Goal: Information Seeking & Learning: Find contact information

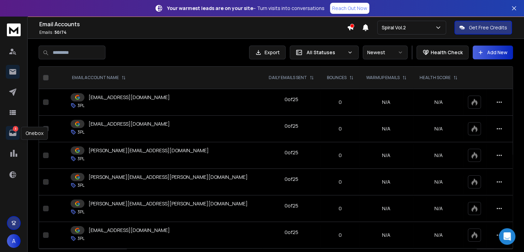
click at [13, 131] on icon at bounding box center [13, 133] width 8 height 8
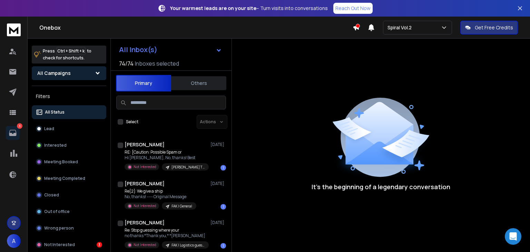
click at [89, 74] on button "All Campaigns" at bounding box center [69, 73] width 74 height 14
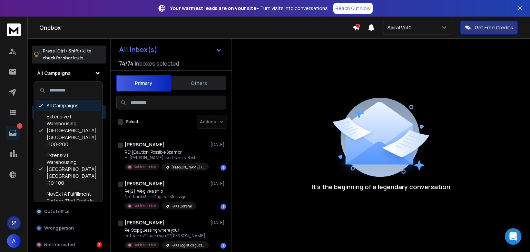
click at [47, 106] on div "All Campaigns" at bounding box center [69, 105] width 66 height 11
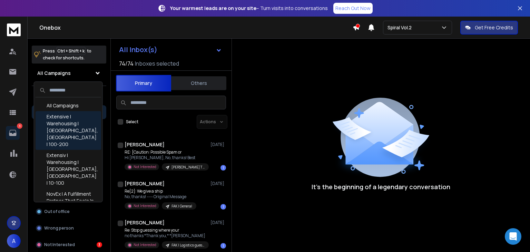
click at [51, 125] on div "Extensive | Warehousing | [GEOGRAPHIC_DATA],[GEOGRAPHIC_DATA] | 100-200" at bounding box center [69, 130] width 66 height 39
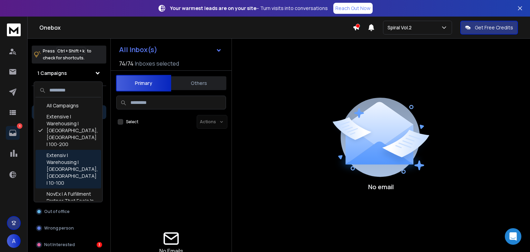
click at [47, 150] on div "Extensiv | Warehousing | [GEOGRAPHIC_DATA],[GEOGRAPHIC_DATA] | 10-100" at bounding box center [69, 169] width 66 height 39
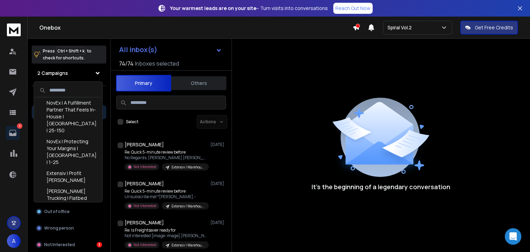
scroll to position [86, 0]
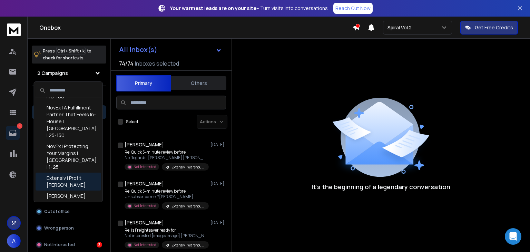
click at [90, 172] on div "Extensiv | Profit [PERSON_NAME]" at bounding box center [69, 181] width 66 height 18
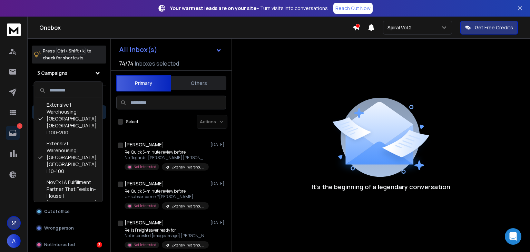
scroll to position [0, 0]
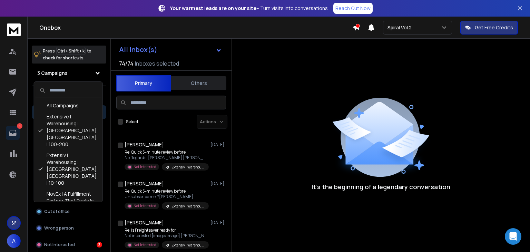
click at [307, 108] on div "It’s the beginning of a legendary conversation" at bounding box center [381, 146] width 298 height 214
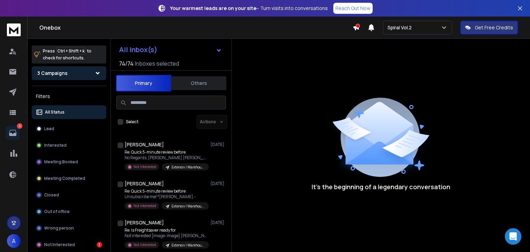
click at [91, 71] on button "3 Campaigns" at bounding box center [69, 73] width 74 height 14
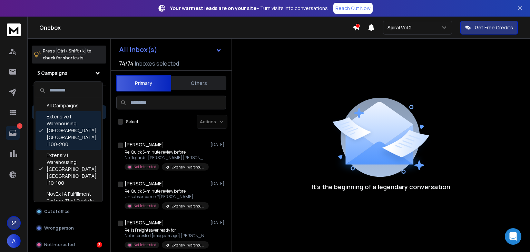
click at [39, 128] on icon at bounding box center [41, 131] width 6 height 6
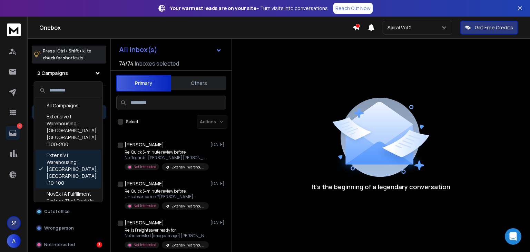
click at [40, 166] on icon at bounding box center [41, 169] width 6 height 6
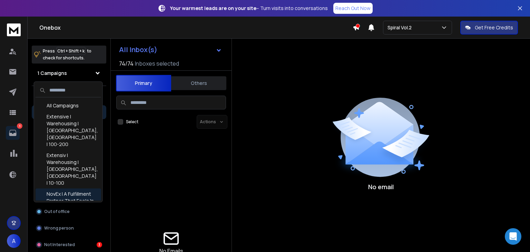
scroll to position [69, 0]
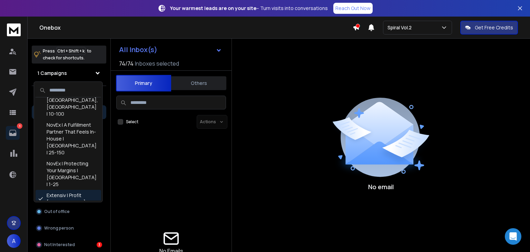
click at [41, 196] on icon at bounding box center [41, 199] width 6 height 6
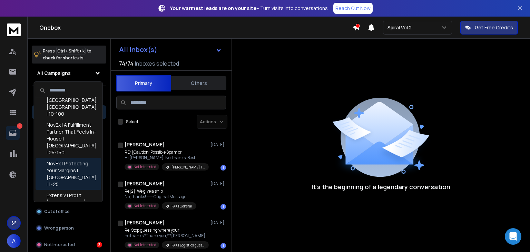
click at [71, 158] on div "NovEx | Protecting Your Margins | [GEOGRAPHIC_DATA] | 1-25" at bounding box center [69, 174] width 66 height 32
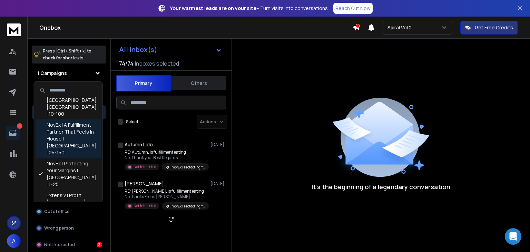
click at [76, 119] on div "NovEx | A Fulfillment Partner That Feels In-House | [GEOGRAPHIC_DATA] | 25-150" at bounding box center [69, 138] width 66 height 39
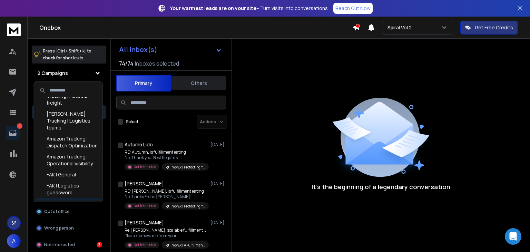
scroll to position [0, 0]
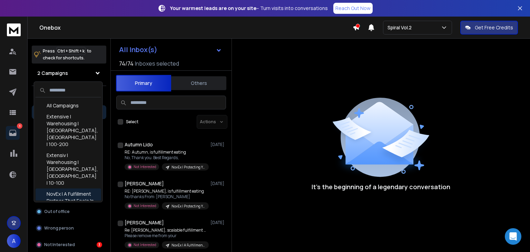
click at [53, 188] on div "NovEx | A Fulfillment Partner That Feels In-House | [GEOGRAPHIC_DATA] | 25-150" at bounding box center [69, 207] width 66 height 39
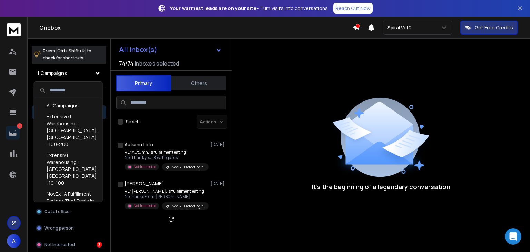
click at [53, 227] on div "NovEx | Protecting Your Margins | [GEOGRAPHIC_DATA] | 1-25" at bounding box center [69, 243] width 66 height 32
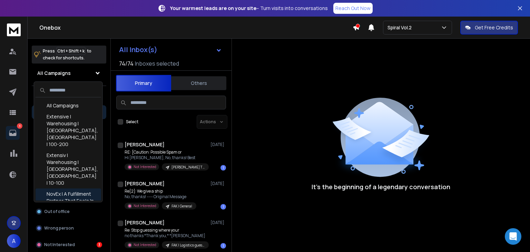
scroll to position [69, 0]
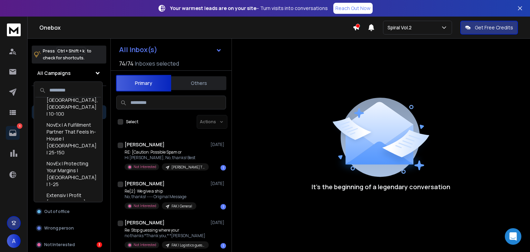
click at [73, 208] on div "[PERSON_NAME] Trucking | Flatbed freight" at bounding box center [69, 220] width 66 height 25
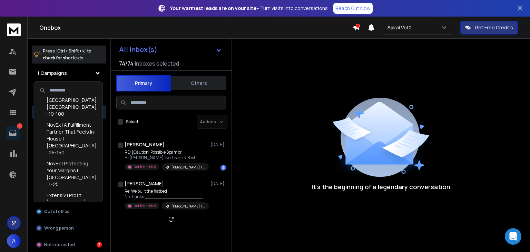
click at [67, 232] on div "[PERSON_NAME] Trucking | Logistics teams" at bounding box center [69, 244] width 66 height 25
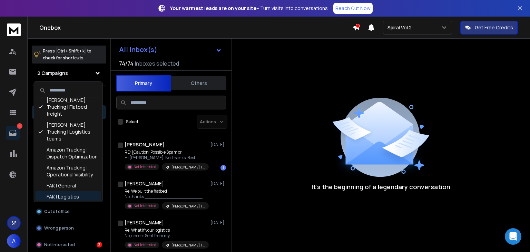
scroll to position [193, 0]
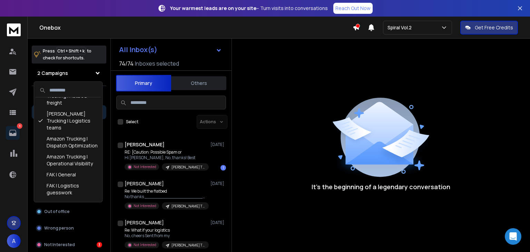
click at [302, 165] on div "It’s the beginning of a legendary conversation" at bounding box center [381, 146] width 298 height 214
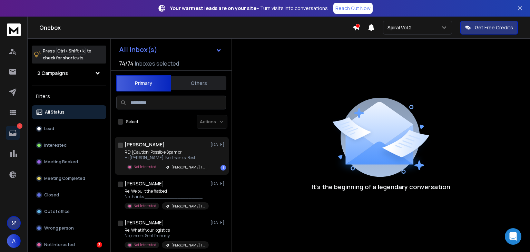
click at [172, 152] on p "RE: [Caution: Possible Spam or" at bounding box center [165, 152] width 83 height 6
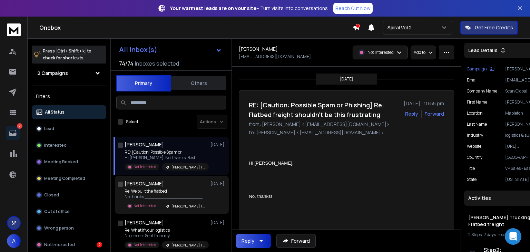
click at [140, 184] on div "[PERSON_NAME] [DATE]" at bounding box center [174, 183] width 101 height 7
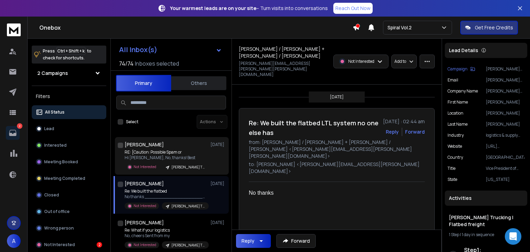
click at [146, 148] on div "[PERSON_NAME] [DATE] RE: [Caution: Possible Spam or Hi [PERSON_NAME], No, thank…" at bounding box center [174, 155] width 101 height 29
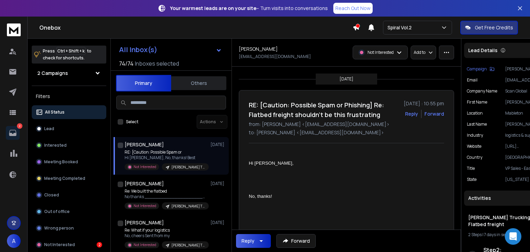
click at [517, 70] on p "[PERSON_NAME] Trucking | Flatbed freight" at bounding box center [524, 69] width 39 height 6
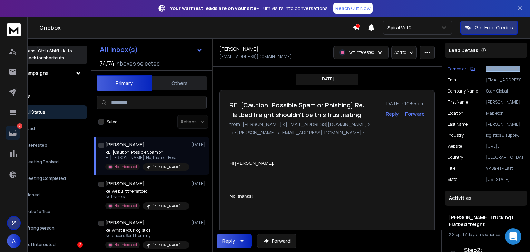
click at [491, 72] on div "Campaign [PERSON_NAME] Trucking | Flatbed freight Email [EMAIL_ADDRESS][DOMAIN_…" at bounding box center [485, 124] width 82 height 132
click at [495, 64] on div "Campaign [PERSON_NAME] Trucking | Flatbed freight Email [EMAIL_ADDRESS][DOMAIN_…" at bounding box center [485, 124] width 82 height 132
click at [491, 69] on p "[PERSON_NAME] Trucking | Flatbed freight" at bounding box center [504, 69] width 39 height 6
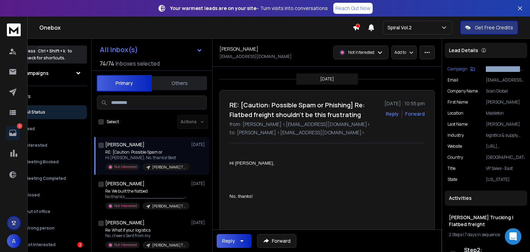
copy p "[PERSON_NAME] Trucking | Flatbed freight"
click at [490, 124] on p "[PERSON_NAME]" at bounding box center [504, 124] width 39 height 6
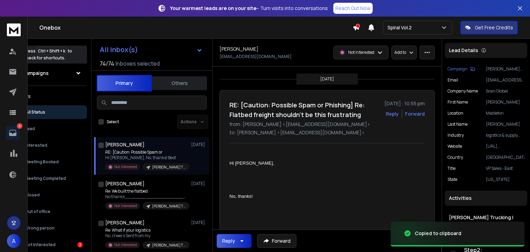
click at [489, 170] on p "VP Sales - East" at bounding box center [504, 168] width 39 height 6
drag, startPoint x: 496, startPoint y: 91, endPoint x: 402, endPoint y: 63, distance: 98.8
click at [496, 91] on p "Scan Global" at bounding box center [504, 91] width 39 height 6
click at [485, 79] on p "[EMAIL_ADDRESS][DOMAIN_NAME]" at bounding box center [504, 80] width 39 height 6
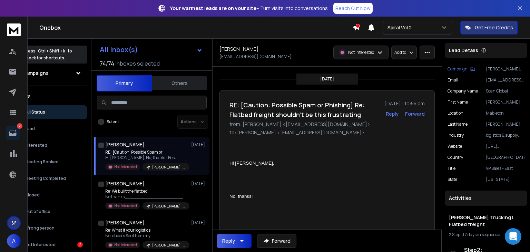
click at [494, 146] on p "[URL][DOMAIN_NAME]" at bounding box center [504, 146] width 39 height 6
drag, startPoint x: 221, startPoint y: 171, endPoint x: 251, endPoint y: 209, distance: 48.3
copy div "Hi [PERSON_NAME], No, thanks!"
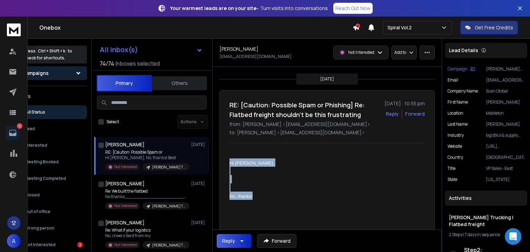
click at [75, 74] on icon at bounding box center [78, 73] width 6 height 6
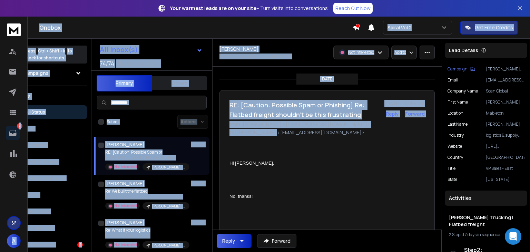
scroll to position [0, 0]
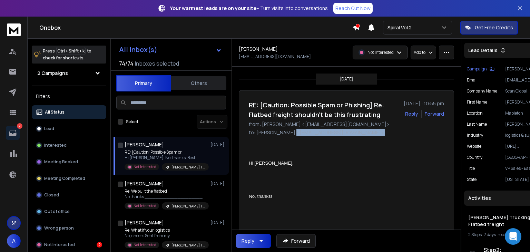
drag, startPoint x: 263, startPoint y: 147, endPoint x: 338, endPoint y: 163, distance: 75.8
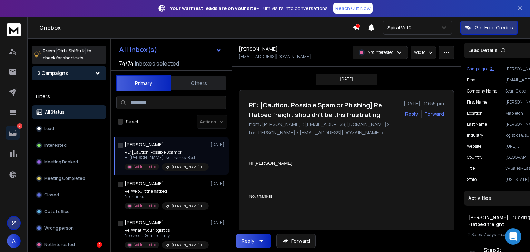
click at [77, 75] on button "2 Campaigns" at bounding box center [69, 73] width 74 height 14
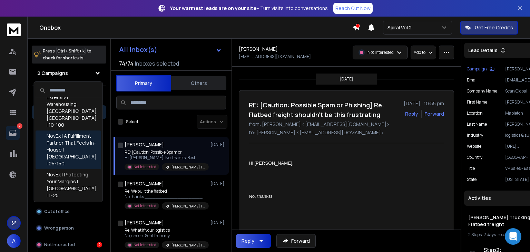
scroll to position [69, 0]
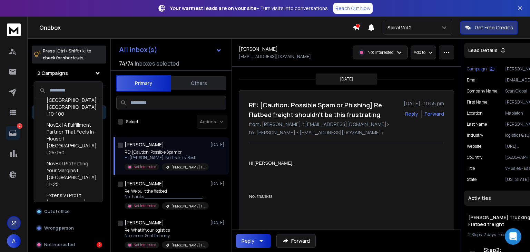
click at [57, 208] on div "[PERSON_NAME] Trucking | Flatbed freight" at bounding box center [69, 220] width 66 height 25
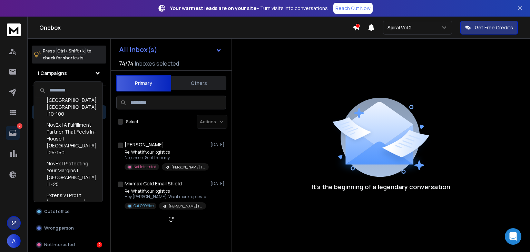
click at [52, 232] on div "[PERSON_NAME] Trucking | Logistics teams" at bounding box center [69, 244] width 66 height 25
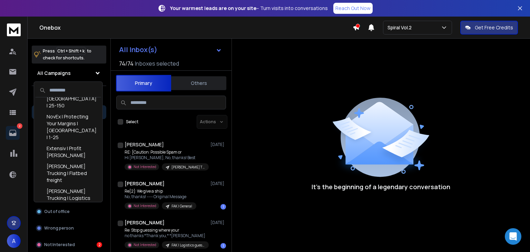
scroll to position [112, 0]
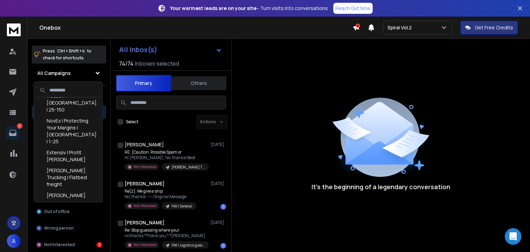
click at [76, 214] on div "Amazon Trucking | Dispatch Optimization" at bounding box center [69, 223] width 66 height 18
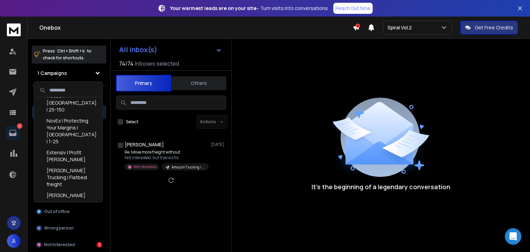
click at [61, 232] on div "Amazon Trucking | Operational Visibility" at bounding box center [69, 241] width 66 height 18
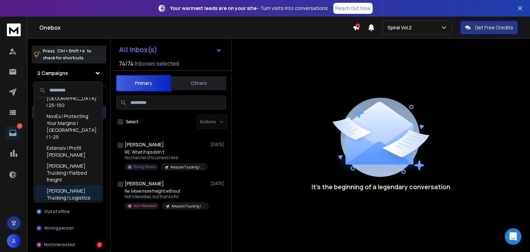
scroll to position [109, 0]
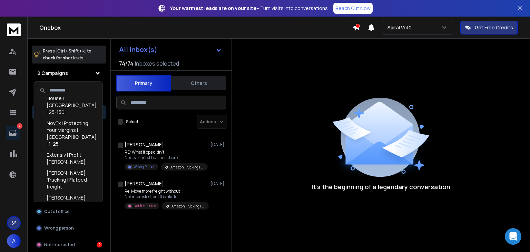
click at [65, 217] on div "Amazon Trucking | Dispatch Optimization" at bounding box center [69, 226] width 66 height 18
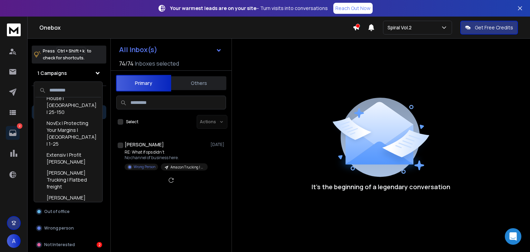
click at [63, 235] on div "Amazon Trucking | Operational Visibility" at bounding box center [69, 244] width 66 height 18
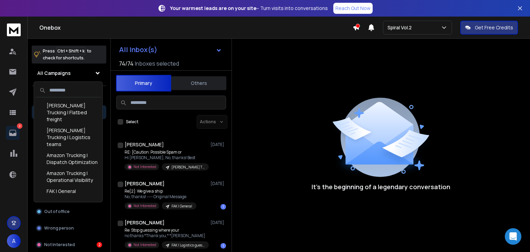
scroll to position [177, 0]
click at [71, 185] on div "FAK | General" at bounding box center [69, 190] width 66 height 11
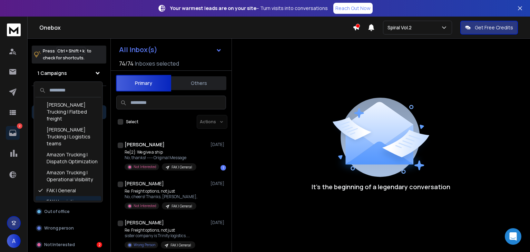
click at [65, 196] on div "FAK | Logistics guesswork" at bounding box center [69, 205] width 66 height 18
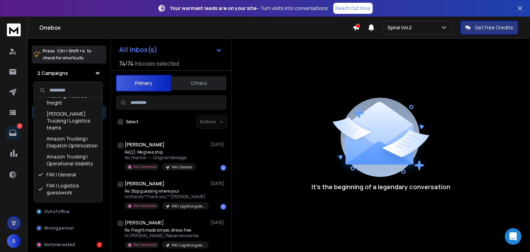
click at [274, 184] on div "It’s the beginning of a legendary conversation" at bounding box center [381, 146] width 298 height 214
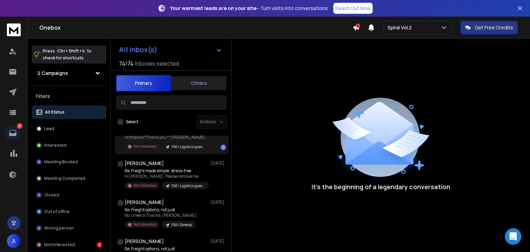
scroll to position [69, 0]
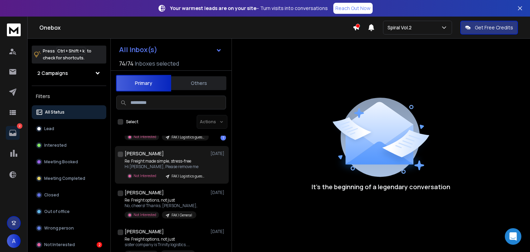
click at [161, 156] on div "[PERSON_NAME] [DATE]" at bounding box center [174, 153] width 101 height 7
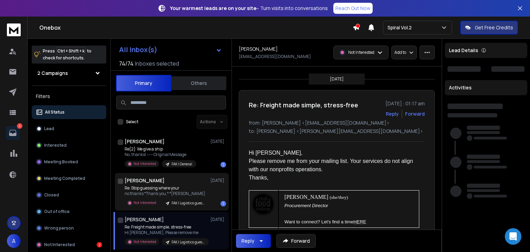
scroll to position [0, 0]
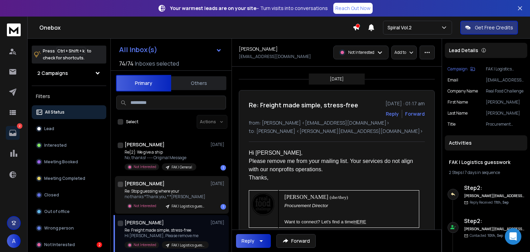
click at [161, 192] on p "Re: Stop guessing where your" at bounding box center [165, 191] width 83 height 6
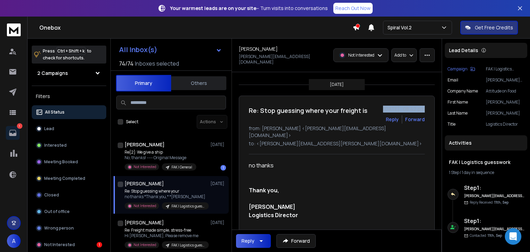
drag, startPoint x: 357, startPoint y: 104, endPoint x: 399, endPoint y: 96, distance: 42.1
copy p "[DATE]"
click at [493, 69] on p "FAK | Logistics guesswork" at bounding box center [504, 69] width 39 height 6
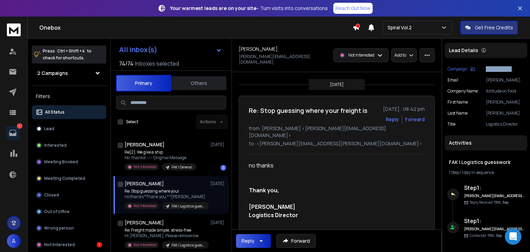
click at [493, 69] on p "FAK | Logistics guesswork" at bounding box center [504, 69] width 39 height 6
copy p "FAK | Logistics guesswork"
click at [494, 113] on p "[PERSON_NAME]" at bounding box center [504, 113] width 39 height 6
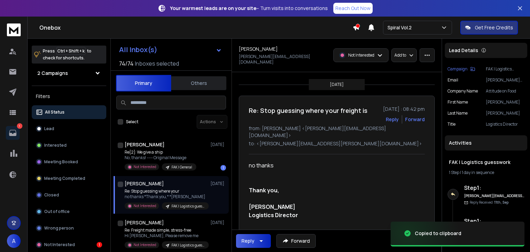
click at [501, 120] on div "Campaign FAK | Logistics guesswork Email [PERSON_NAME][EMAIL_ADDRESS][DOMAIN_NA…" at bounding box center [485, 96] width 82 height 77
click at [501, 123] on p "Logistics Director" at bounding box center [504, 124] width 39 height 6
click at [491, 91] on p "Attitude on Food" at bounding box center [504, 91] width 39 height 6
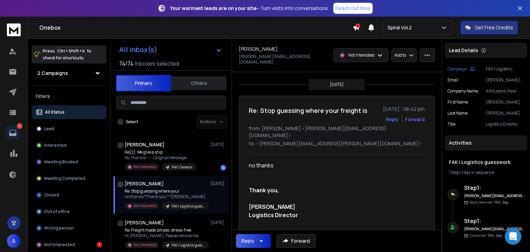
click at [499, 79] on p "[PERSON_NAME][EMAIL_ADDRESS][DOMAIN_NAME]" at bounding box center [504, 80] width 39 height 6
drag, startPoint x: 249, startPoint y: 155, endPoint x: 298, endPoint y: 181, distance: 55.1
click at [298, 181] on div "no thanks Thank you, [PERSON_NAME] Logistics Director Attitude on Food [STREET_…" at bounding box center [334, 217] width 170 height 113
copy div "no thanks Thank you,"
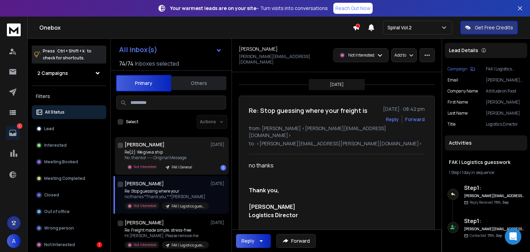
click at [146, 150] on p "Re[2]: We give a ship" at bounding box center [160, 152] width 72 height 6
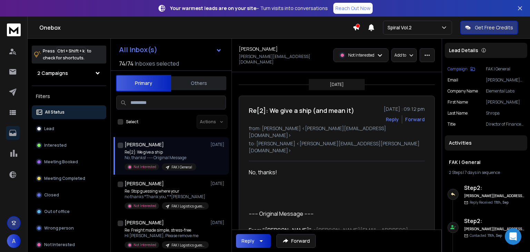
drag, startPoint x: 381, startPoint y: 140, endPoint x: 393, endPoint y: 120, distance: 23.1
drag, startPoint x: 358, startPoint y: 102, endPoint x: 399, endPoint y: 105, distance: 40.8
click at [399, 106] on p "[DATE] : 09:12 pm" at bounding box center [403, 109] width 41 height 7
copy p "[DATE]"
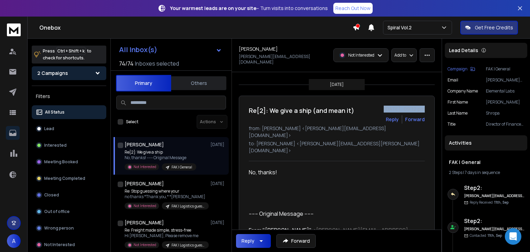
click at [81, 70] on button "2 Campaigns" at bounding box center [69, 73] width 74 height 14
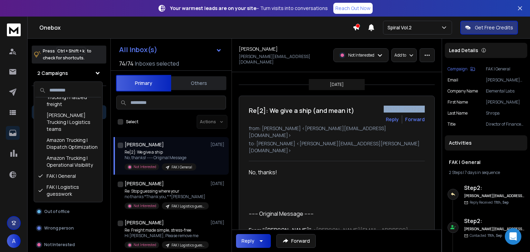
scroll to position [193, 0]
click at [495, 69] on p "FAK | General" at bounding box center [504, 69] width 39 height 6
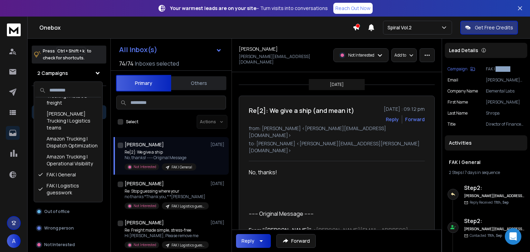
click at [495, 69] on p "FAK | General" at bounding box center [504, 69] width 39 height 6
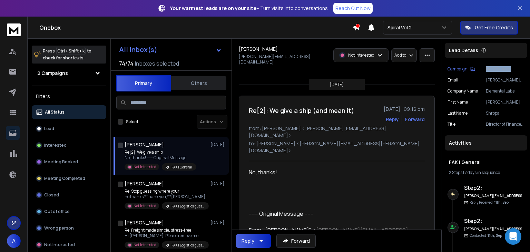
click at [495, 69] on p "FAK | General" at bounding box center [504, 69] width 39 height 6
copy p "FAK | General"
click at [494, 112] on p "Shropa" at bounding box center [504, 113] width 39 height 6
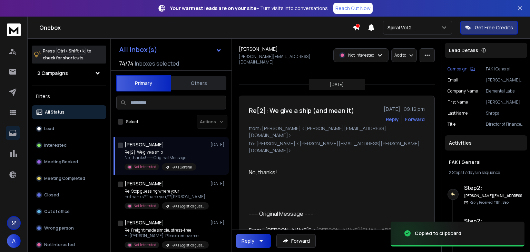
click at [497, 127] on p "Director of Finance and Supply Chain" at bounding box center [504, 124] width 39 height 6
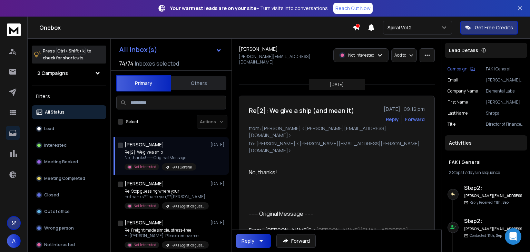
click at [491, 89] on p "Elemental Labs" at bounding box center [504, 91] width 39 height 6
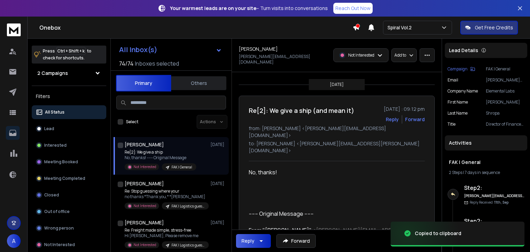
click at [498, 78] on p "[PERSON_NAME][EMAIL_ADDRESS][DOMAIN_NAME]" at bounding box center [504, 80] width 39 height 6
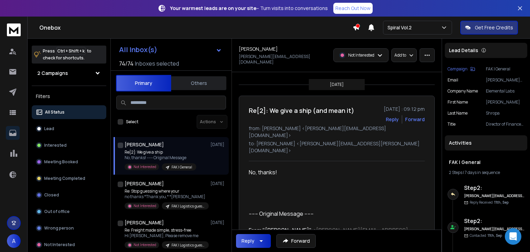
drag, startPoint x: 249, startPoint y: 152, endPoint x: 288, endPoint y: 153, distance: 39.3
click at [288, 168] on div "No, thanks!" at bounding box center [334, 172] width 170 height 8
copy div "No, thanks!"
click at [98, 76] on icon at bounding box center [97, 73] width 6 height 6
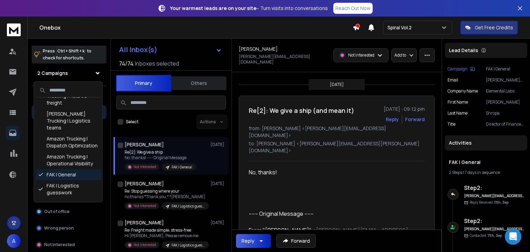
click at [49, 169] on div "FAK | General" at bounding box center [69, 174] width 66 height 11
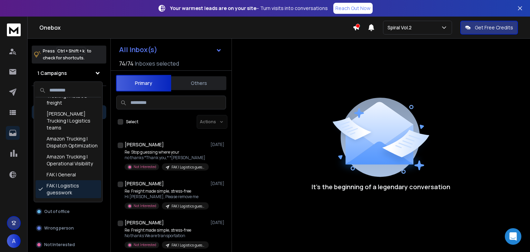
click at [40, 186] on icon at bounding box center [41, 189] width 6 height 6
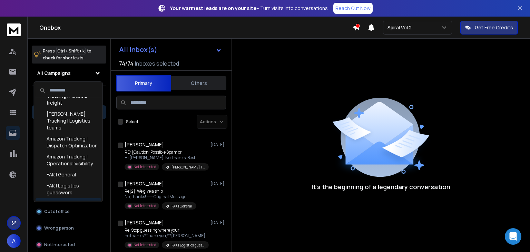
click at [72, 198] on div "Universal Logistics | Pharma" at bounding box center [69, 207] width 66 height 18
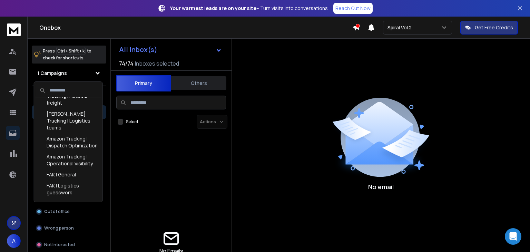
click at [63, 216] on div "Universal Logistics | Food & beverage" at bounding box center [69, 225] width 66 height 18
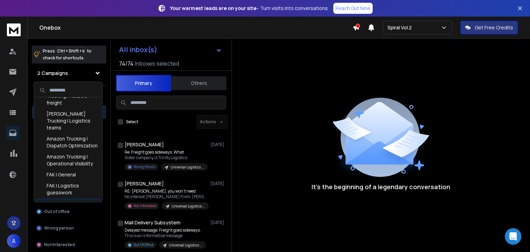
click at [47, 198] on div "Universal Logistics | Pharma" at bounding box center [69, 207] width 66 height 18
click at [41, 222] on icon at bounding box center [41, 225] width 6 height 6
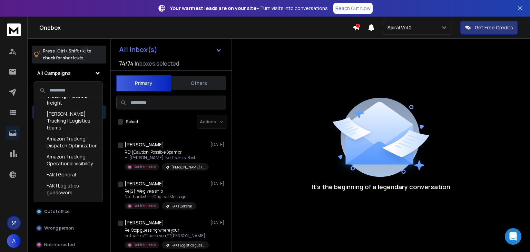
click at [50, 234] on div "Zaar | Vendor Compliance Solution" at bounding box center [69, 243] width 66 height 18
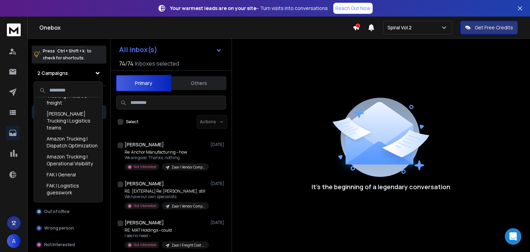
click at [48, 234] on div "Zaar | Vendor Compliance Solution" at bounding box center [69, 243] width 66 height 18
